Goal: Information Seeking & Learning: Stay updated

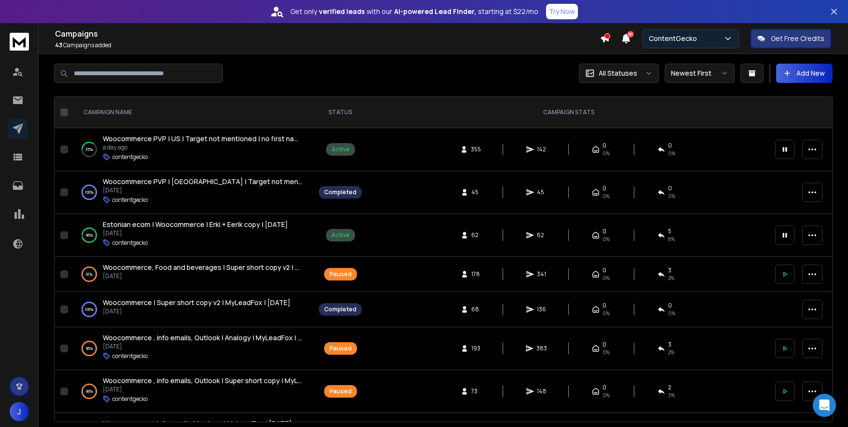
click at [685, 38] on p "ContentGecko" at bounding box center [674, 39] width 52 height 10
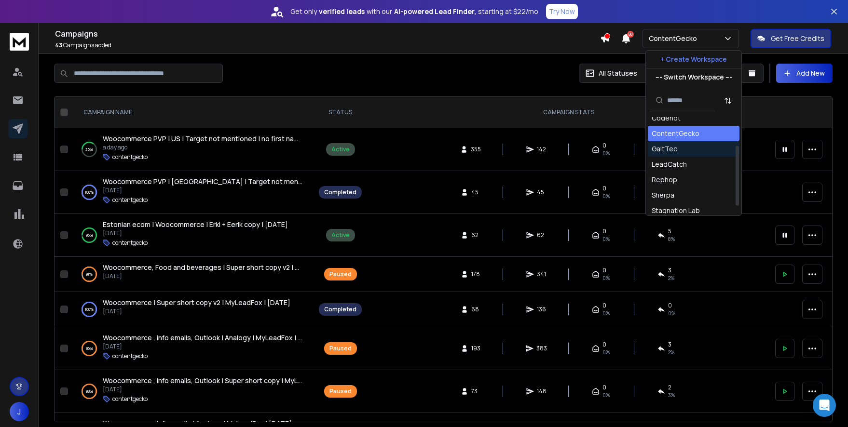
scroll to position [46, 0]
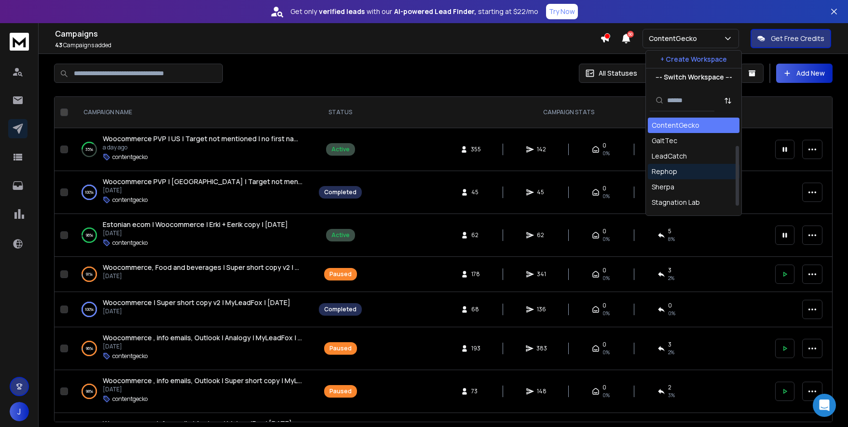
click at [679, 166] on div "Rephop" at bounding box center [693, 171] width 92 height 15
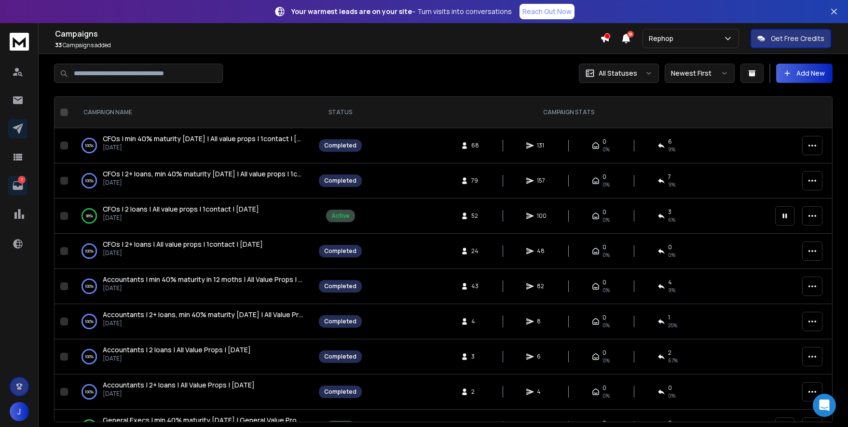
click at [18, 184] on icon at bounding box center [18, 186] width 12 height 12
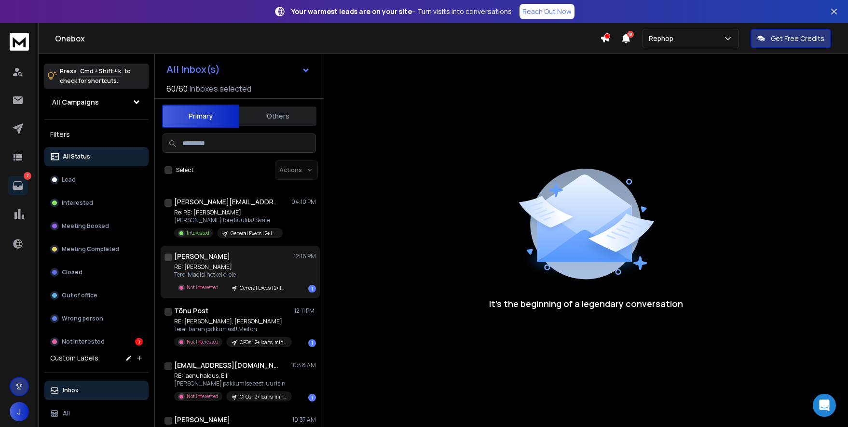
click at [229, 262] on div "Georgi Maksimov 12:16 PM RE: laenuhaldus, Georgi Tere, Madis! hetkel ei ole Not…" at bounding box center [245, 272] width 142 height 41
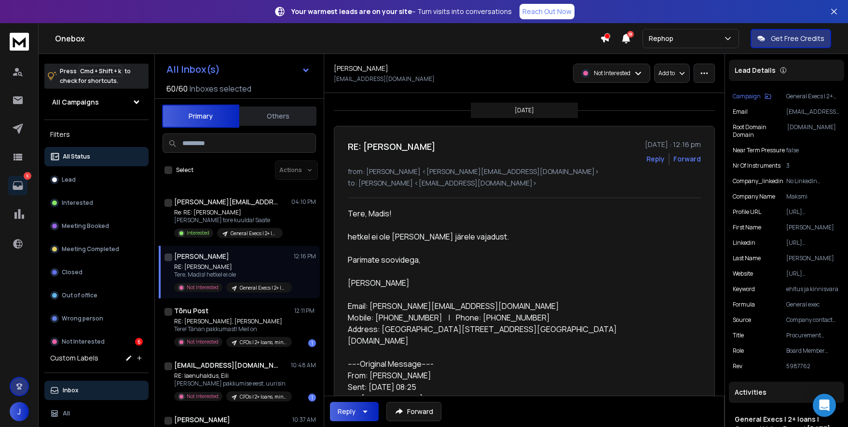
scroll to position [43, 0]
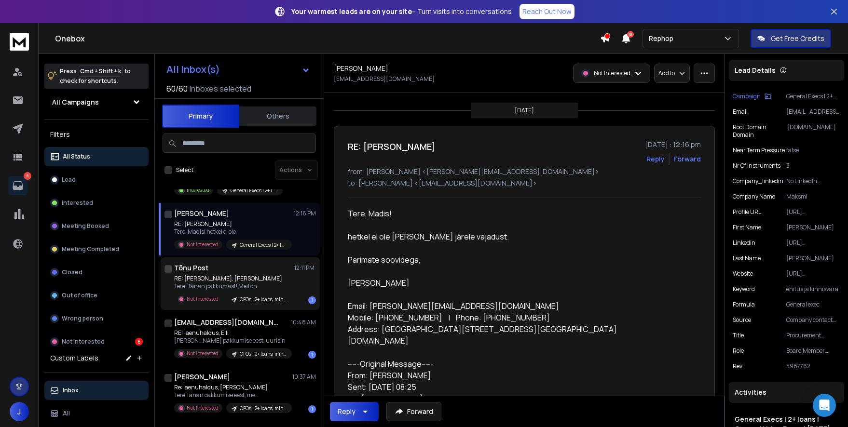
click at [234, 280] on p "RE: laenuhaldus, Tõnu" at bounding box center [232, 279] width 116 height 8
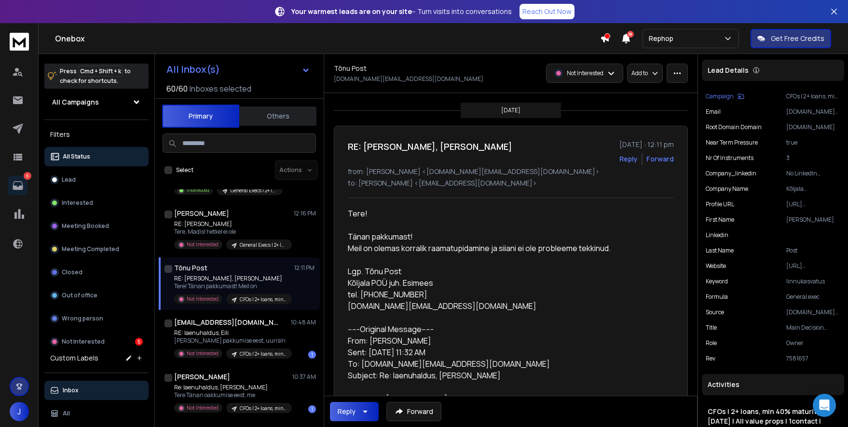
scroll to position [77, 0]
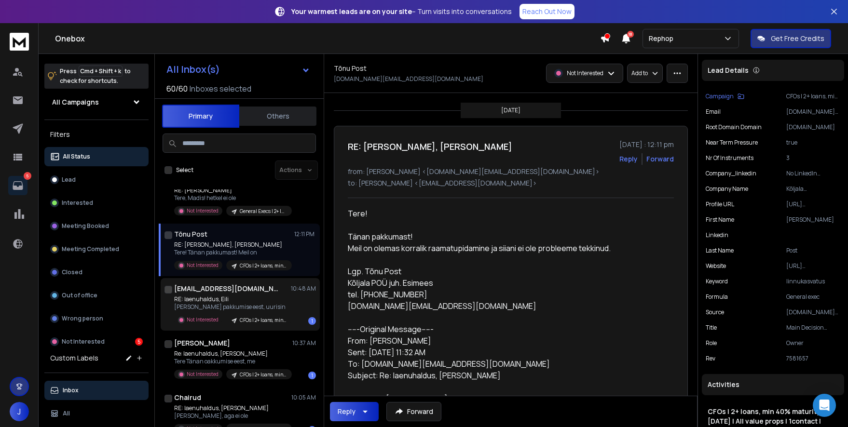
click at [241, 304] on p "Tere Tänan pakkumise eest, uurisin" at bounding box center [232, 307] width 116 height 8
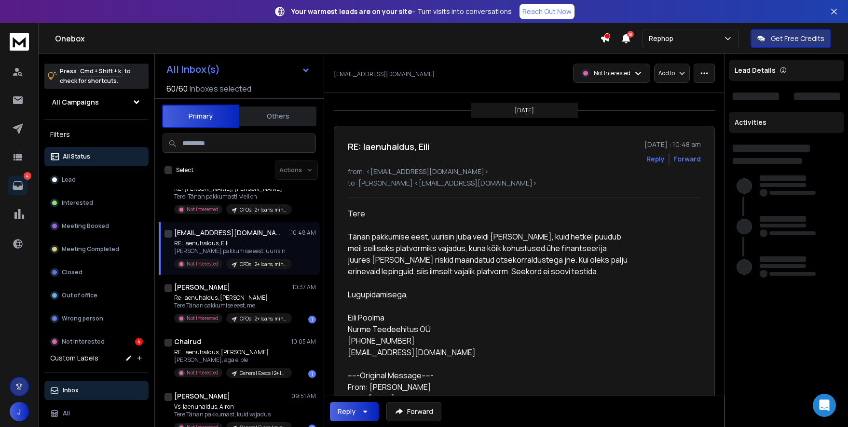
scroll to position [135, 0]
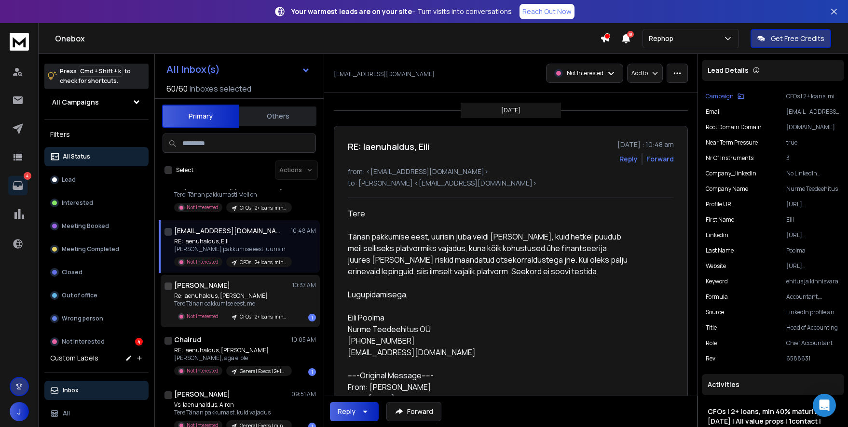
click at [243, 294] on p "Re: laenuhaldus, Anna-Liisa" at bounding box center [232, 296] width 116 height 8
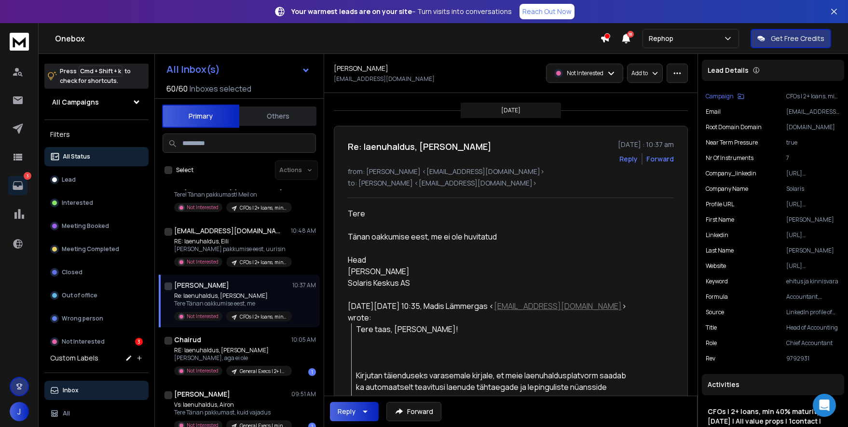
scroll to position [188, 0]
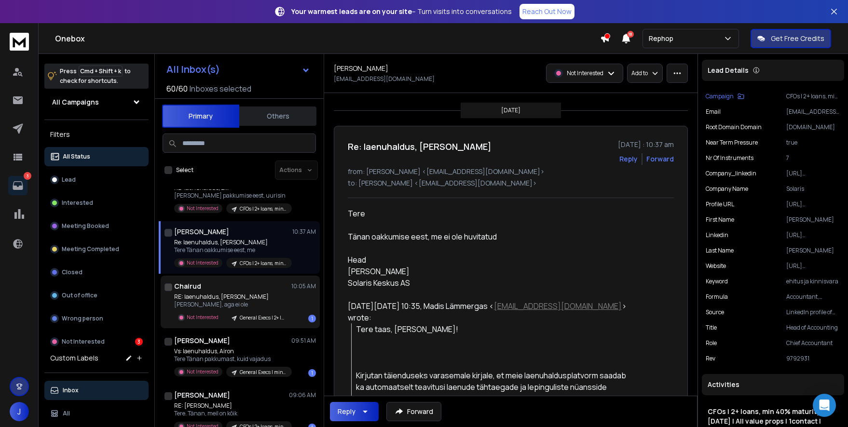
click at [242, 298] on p "RE: laenuhaldus, Zakir" at bounding box center [232, 297] width 116 height 8
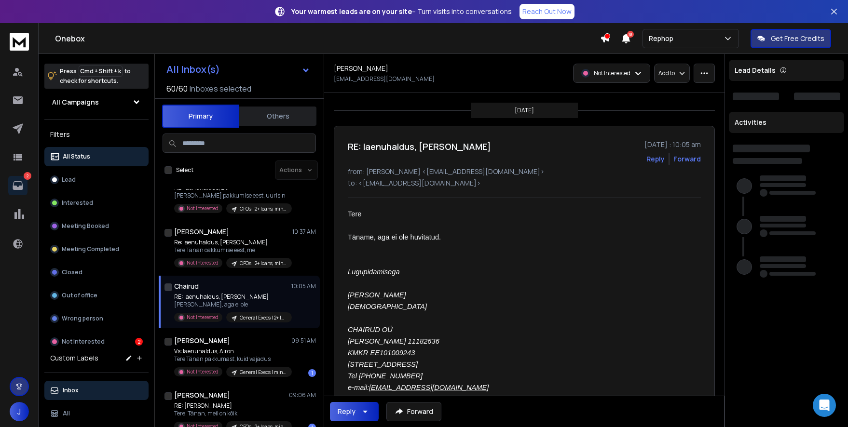
scroll to position [225, 0]
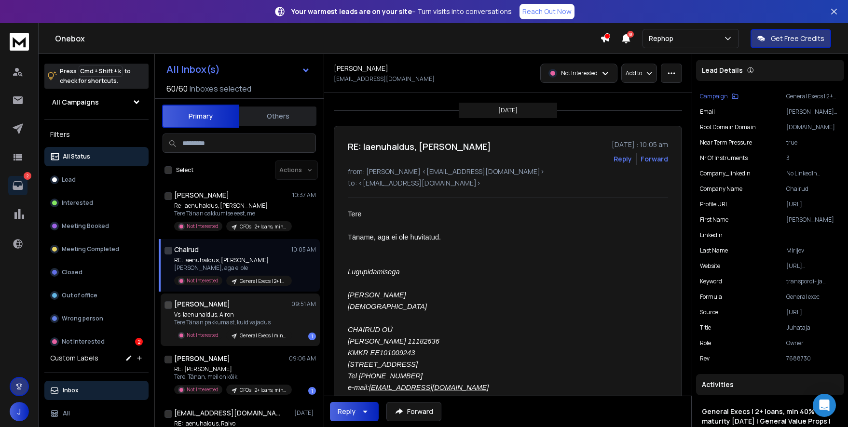
click at [241, 311] on p "Vs: laenuhaldus, Airon" at bounding box center [232, 315] width 116 height 8
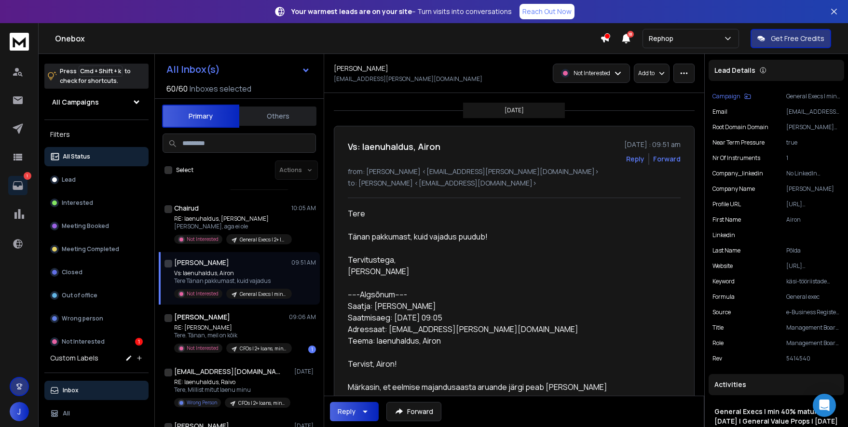
scroll to position [268, 0]
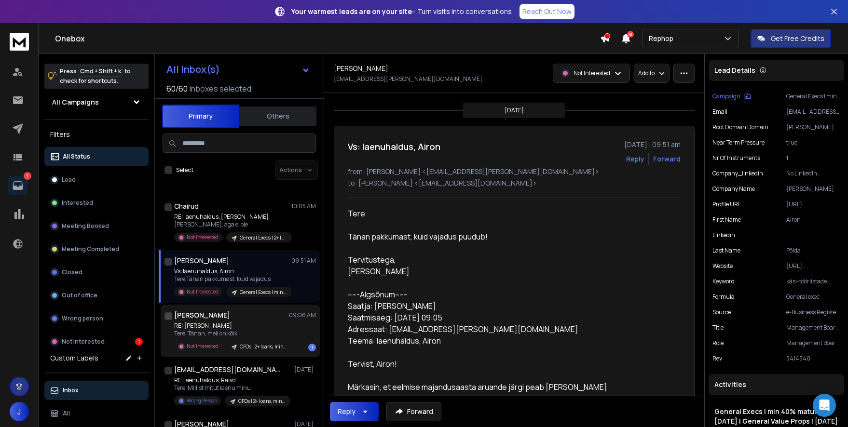
click at [239, 322] on p "RE: laenuhaldus, Irina" at bounding box center [232, 326] width 116 height 8
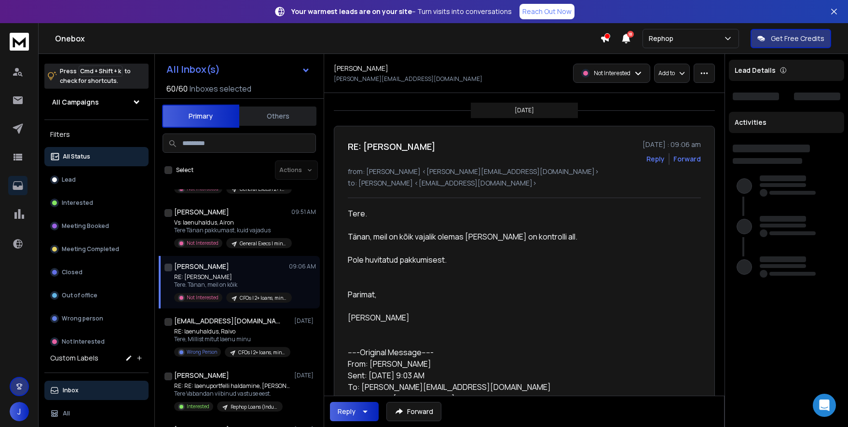
scroll to position [317, 0]
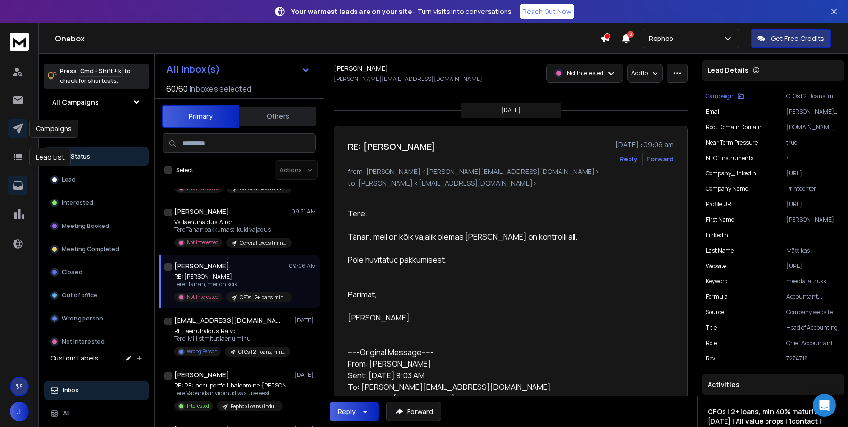
click at [18, 128] on icon at bounding box center [18, 128] width 10 height 10
